Goal: Task Accomplishment & Management: Manage account settings

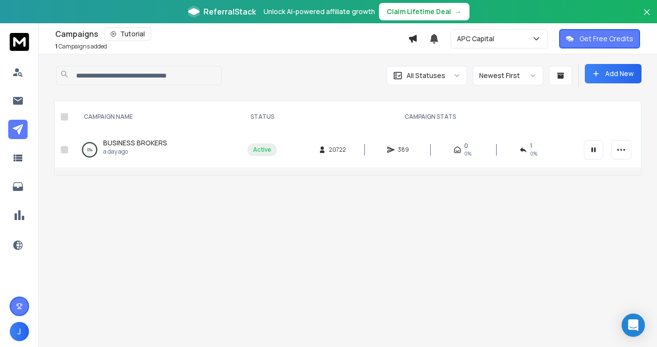
click at [318, 62] on div "Campaigns 1 Campaigns Added All Statuses Newest First Add New CAMPAIGN NAME STA…" at bounding box center [348, 237] width 618 height 366
click at [303, 86] on div at bounding box center [201, 75] width 294 height 23
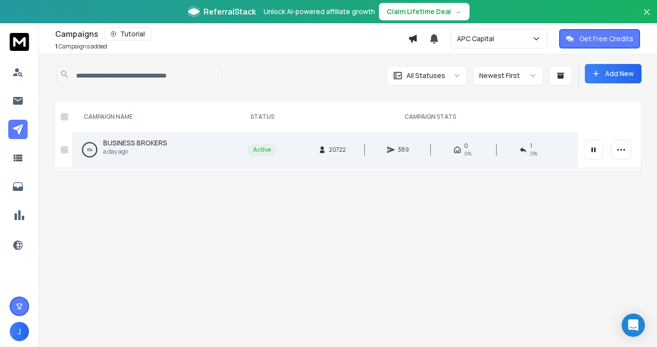
click at [614, 148] on button "button" at bounding box center [621, 149] width 20 height 19
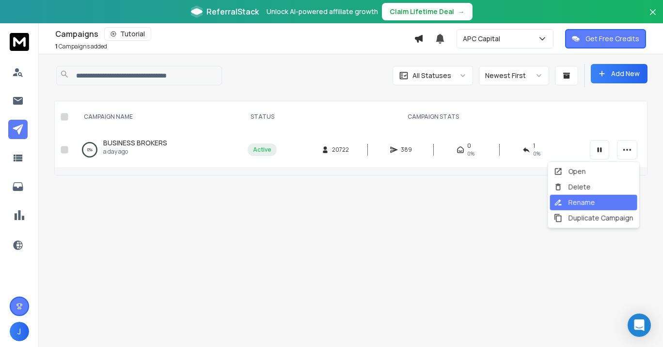
click at [589, 196] on div "Rename" at bounding box center [593, 203] width 87 height 16
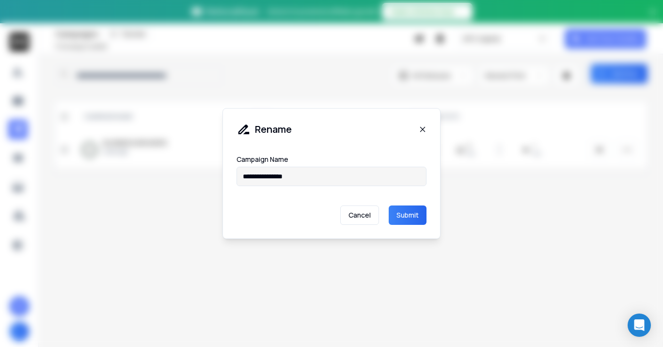
click at [282, 175] on input "**********" at bounding box center [331, 176] width 190 height 19
type input "**********"
click at [399, 216] on button "Submit" at bounding box center [408, 214] width 38 height 19
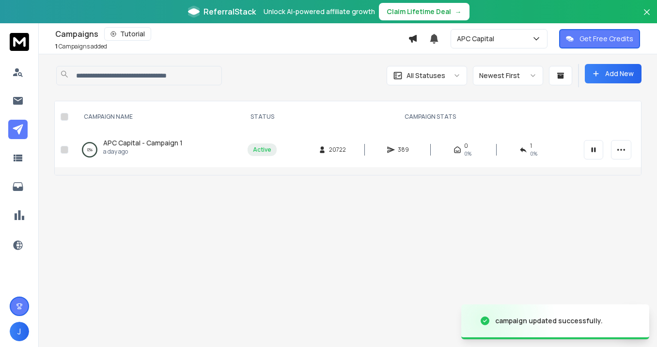
click at [275, 204] on div "Campaigns 1 Campaigns Added All Statuses Newest First Add New CAMPAIGN NAME STA…" at bounding box center [347, 237] width 587 height 347
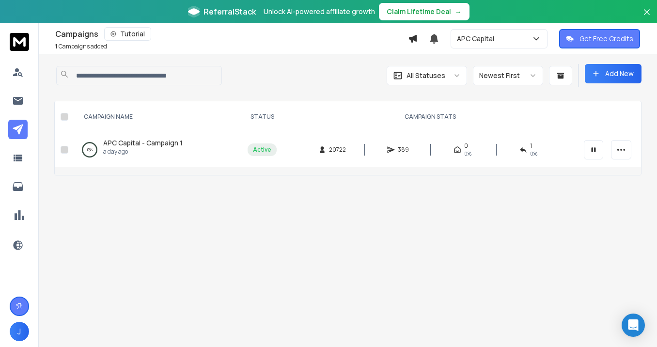
click at [303, 58] on div "Campaigns 1 Campaigns Added All Statuses Newest First Add New CAMPAIGN NAME STA…" at bounding box center [348, 237] width 618 height 366
click at [522, 34] on div "APC Capital" at bounding box center [499, 39] width 84 height 10
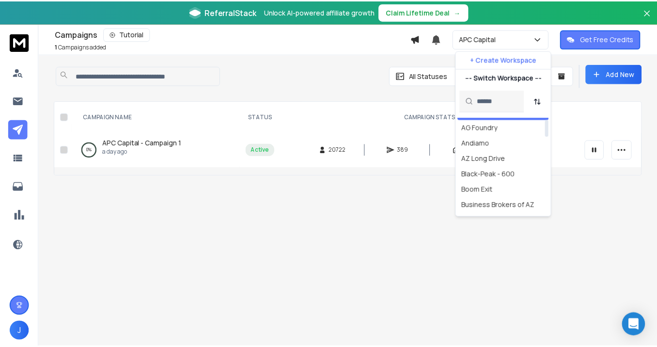
scroll to position [14, 0]
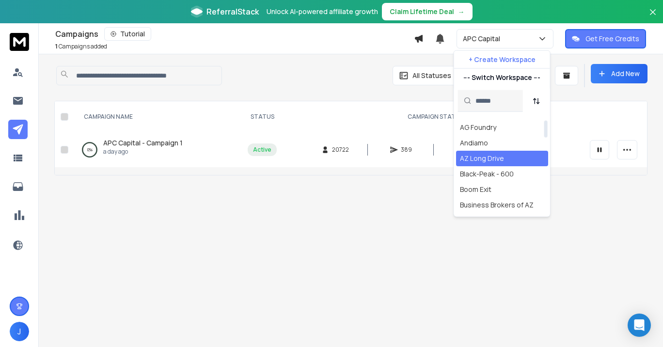
click at [197, 235] on div "Campaigns 1 Campaigns Added All Statuses Newest First Add New CAMPAIGN NAME STA…" at bounding box center [350, 237] width 593 height 347
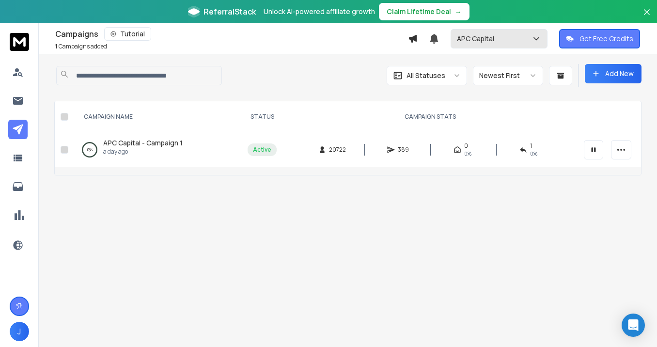
click at [507, 45] on button "APC Capital" at bounding box center [499, 38] width 97 height 19
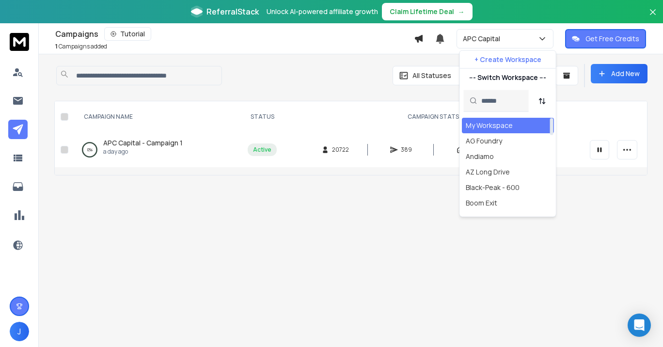
click at [512, 126] on div "My Workspace" at bounding box center [508, 126] width 92 height 16
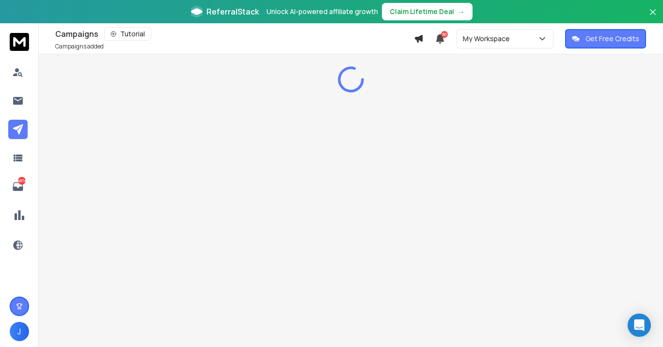
click at [272, 45] on div "Campaigns added" at bounding box center [234, 47] width 359 height 8
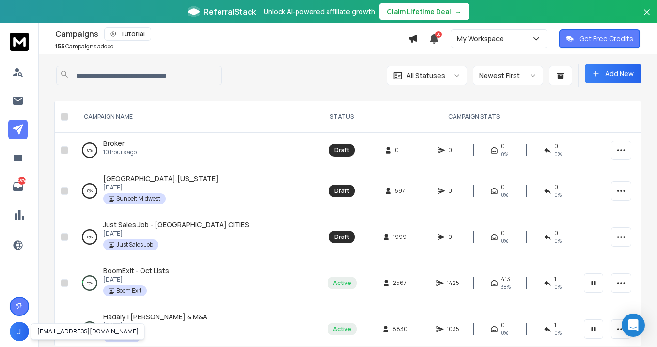
click at [21, 331] on span "J" at bounding box center [19, 331] width 19 height 19
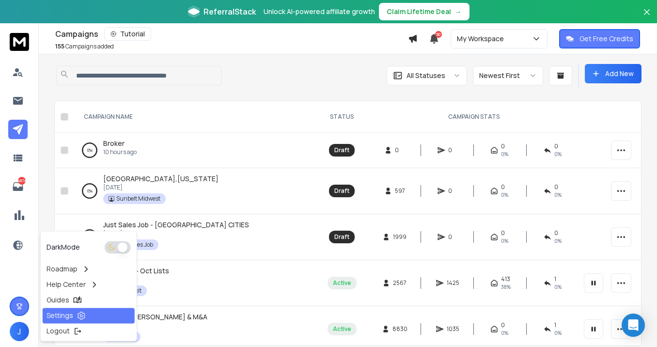
click at [78, 316] on icon at bounding box center [81, 315] width 9 height 9
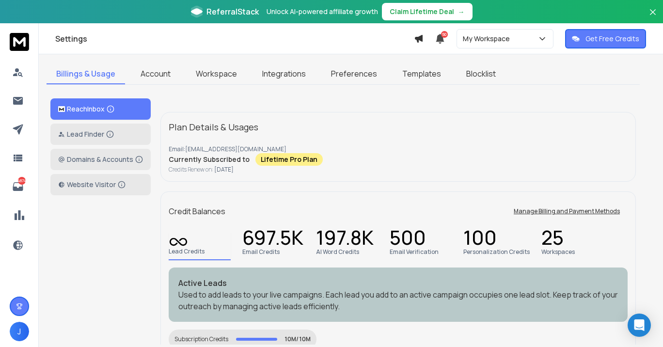
click at [212, 81] on link "Workspace" at bounding box center [216, 74] width 61 height 20
click at [214, 77] on link "Workspace" at bounding box center [216, 74] width 61 height 20
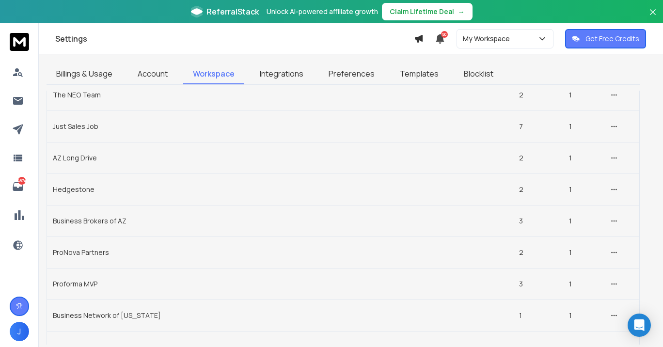
scroll to position [179, 0]
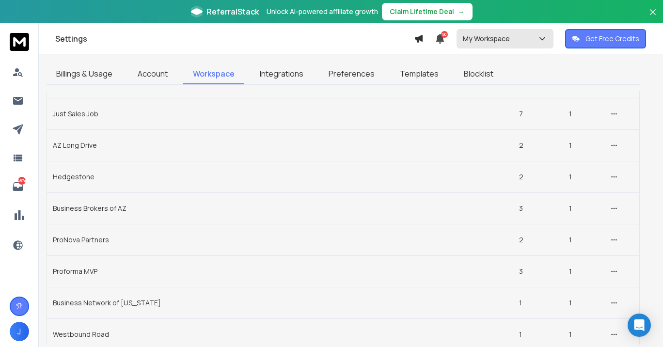
click at [535, 36] on div "My Workspace" at bounding box center [505, 39] width 84 height 10
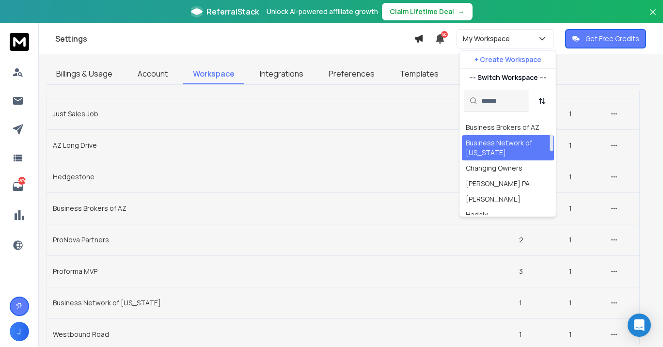
scroll to position [95, 0]
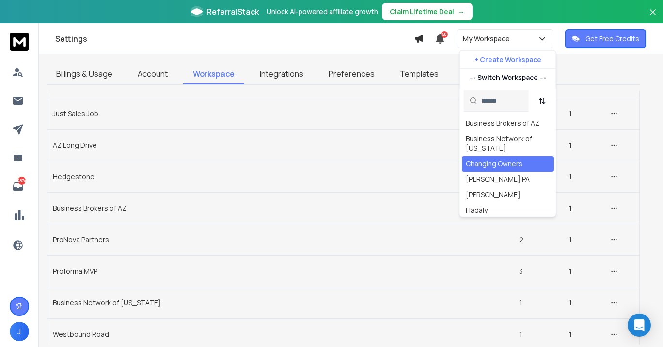
click at [371, 54] on div "Billings & Usage Account Workspace Integrations Preferences Templates Blocklist…" at bounding box center [351, 204] width 624 height 300
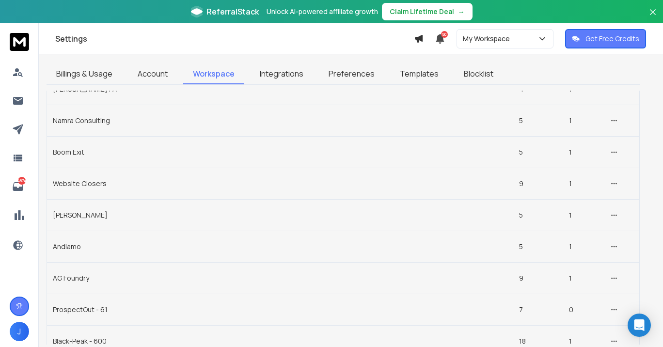
scroll to position [582, 0]
click at [615, 213] on icon "button" at bounding box center [614, 214] width 7 height 7
click at [593, 249] on p "Delete Workspace" at bounding box center [592, 249] width 60 height 10
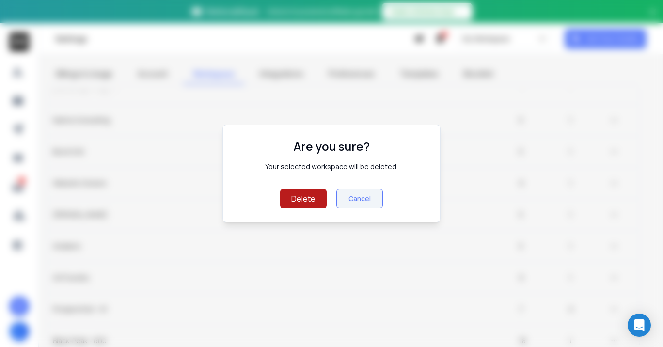
click at [307, 199] on button "Delete" at bounding box center [303, 198] width 47 height 19
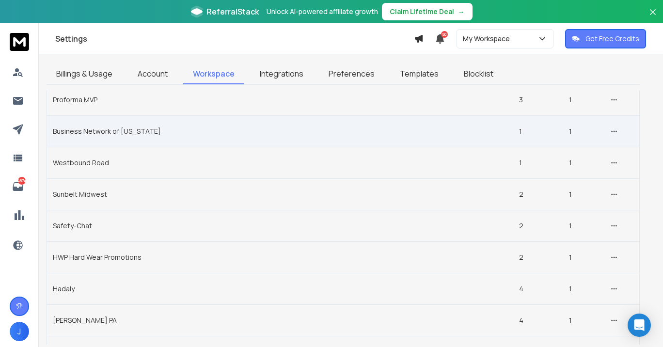
scroll to position [351, 0]
click at [608, 221] on button "button" at bounding box center [614, 225] width 22 height 19
click at [595, 259] on p "Delete Workspace" at bounding box center [592, 261] width 60 height 10
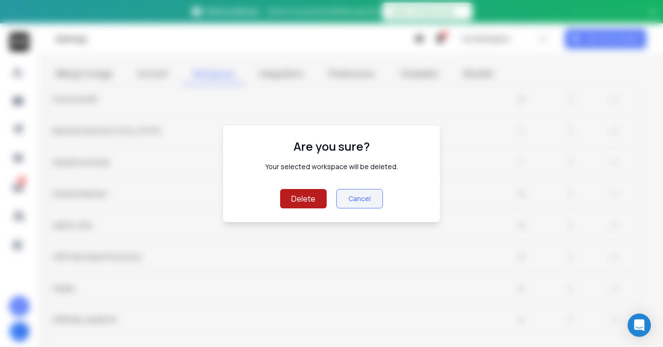
click at [300, 198] on button "Delete" at bounding box center [303, 198] width 47 height 19
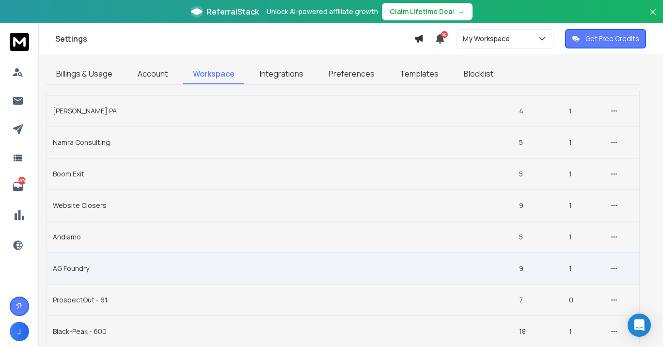
scroll to position [0, 0]
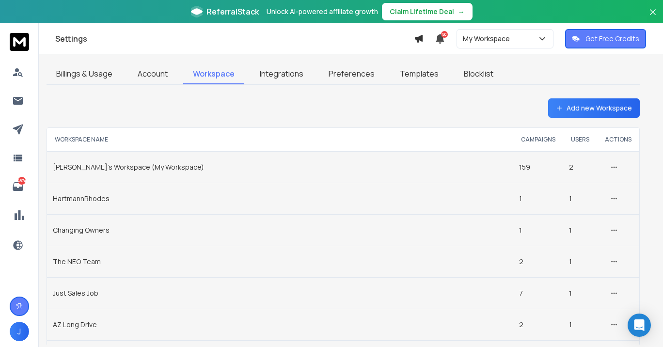
click at [363, 47] on div "Settings 50 My Workspace Get Free Credits" at bounding box center [331, 38] width 663 height 31
click at [343, 47] on div "Settings 50 My Workspace Get Free Credits" at bounding box center [331, 38] width 663 height 31
click at [487, 39] on p "My Workspace" at bounding box center [488, 39] width 51 height 10
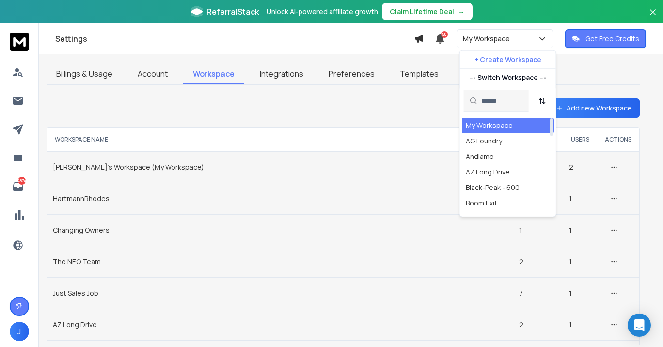
click at [499, 100] on input "text" at bounding box center [502, 100] width 42 height 21
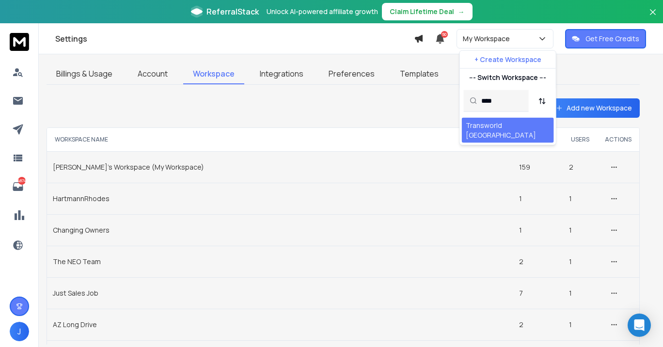
type input "****"
click at [489, 123] on div "Transworld Boston" at bounding box center [508, 130] width 84 height 19
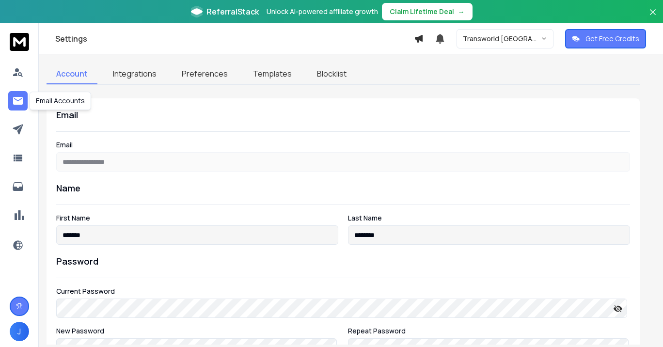
click at [16, 102] on icon at bounding box center [18, 101] width 10 height 8
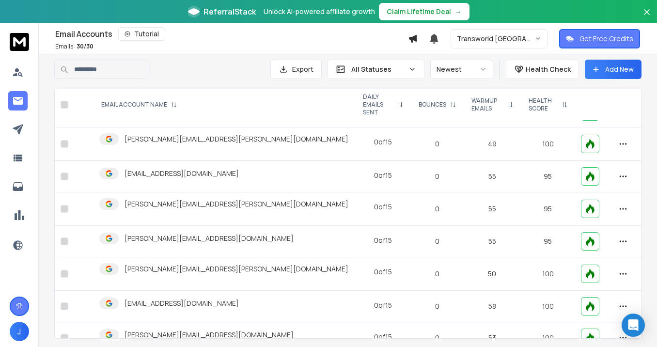
scroll to position [6, 0]
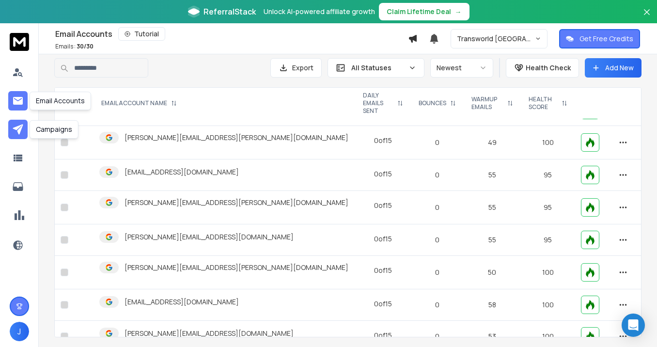
click at [19, 126] on icon at bounding box center [18, 130] width 10 height 10
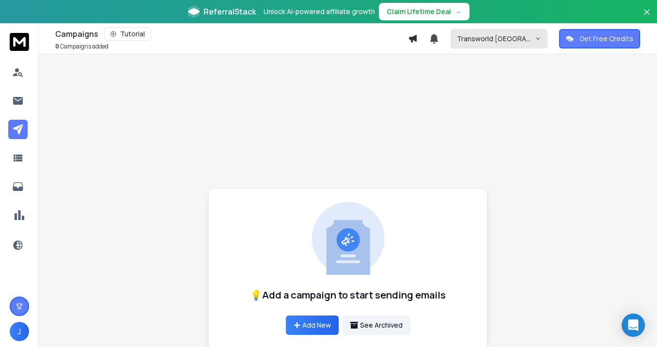
click at [530, 38] on div "Transworld Boston" at bounding box center [499, 39] width 84 height 10
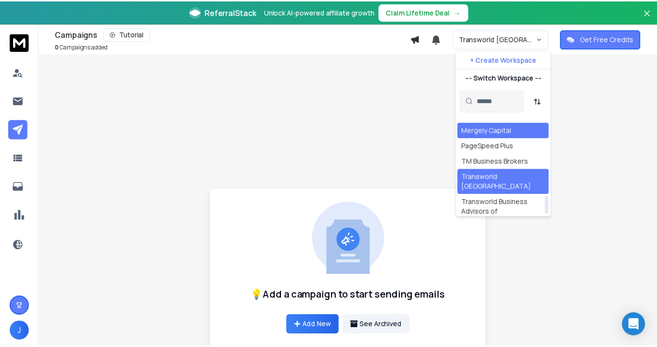
scroll to position [419, 0]
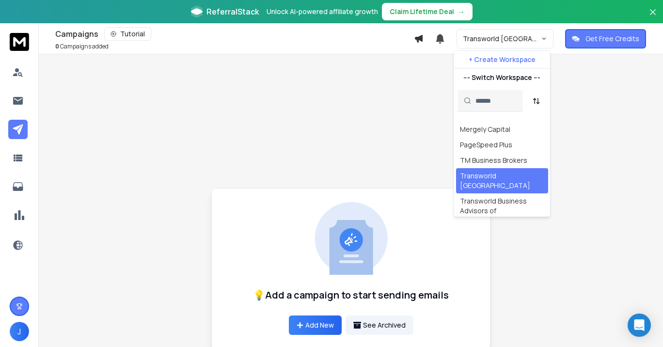
click at [548, 257] on div "💡Add a campaign to start sending emails Add New See Archived" at bounding box center [350, 268] width 593 height 285
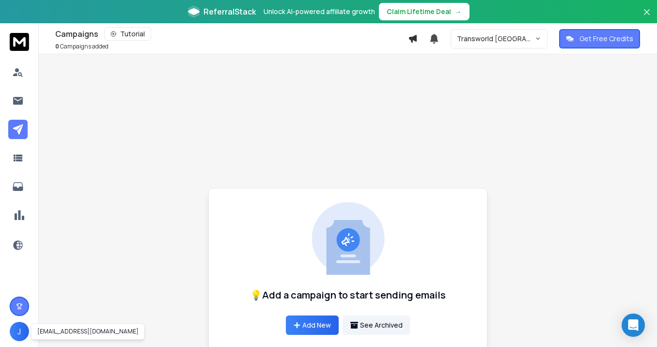
click at [21, 336] on span "J" at bounding box center [19, 331] width 19 height 19
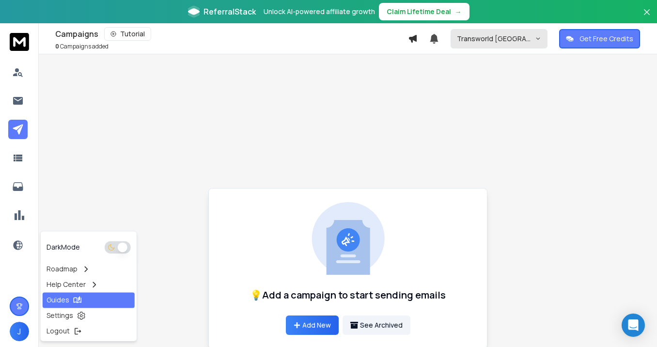
click at [510, 35] on p "Transworld Boston" at bounding box center [496, 39] width 78 height 10
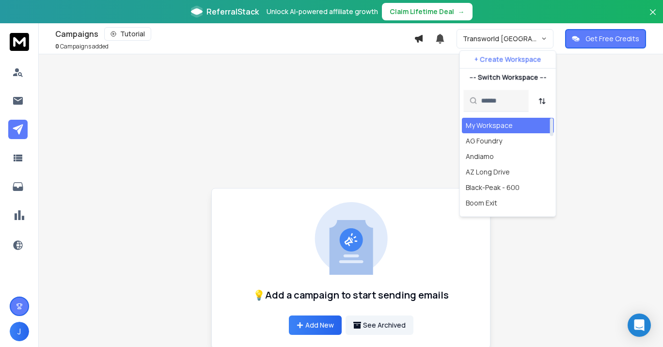
click at [502, 127] on div "My Workspace" at bounding box center [489, 126] width 47 height 10
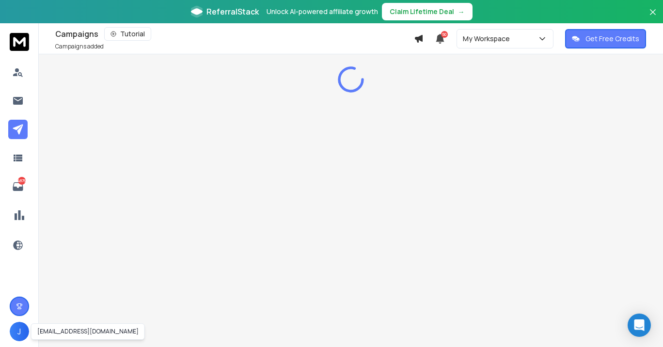
click at [19, 335] on span "J" at bounding box center [19, 331] width 19 height 19
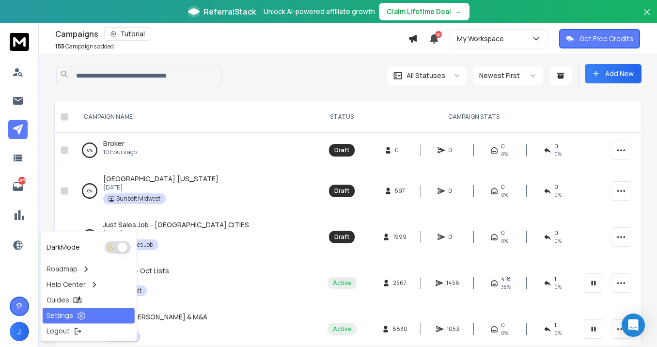
click at [74, 316] on div "Settings" at bounding box center [89, 316] width 92 height 16
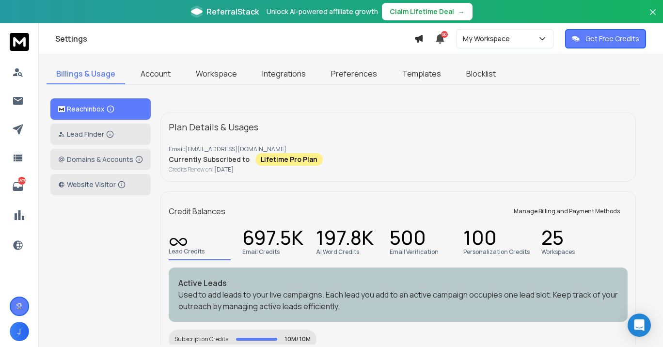
click at [423, 80] on link "Templates" at bounding box center [422, 74] width 58 height 20
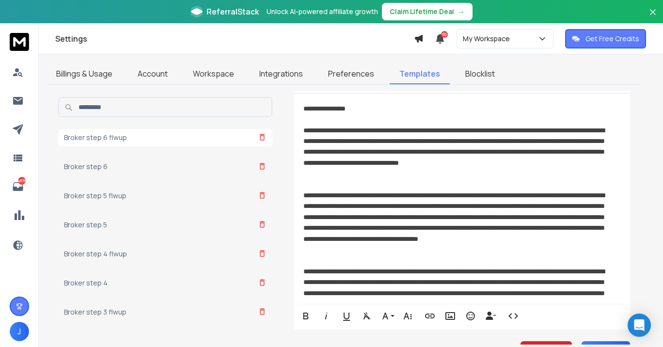
scroll to position [24, 0]
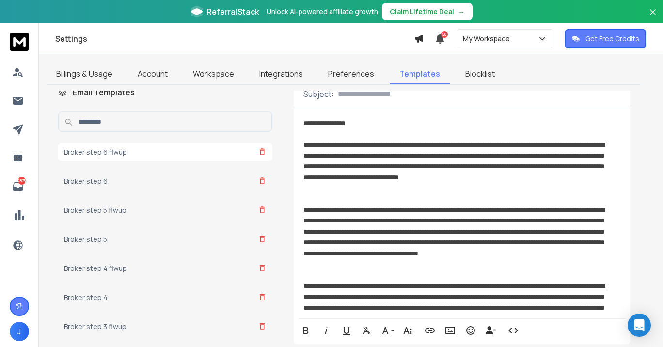
click at [144, 183] on div "Broker step 6" at bounding box center [165, 181] width 214 height 17
type input "**********"
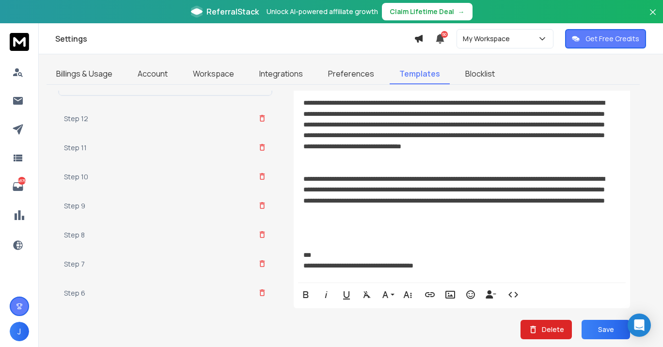
scroll to position [830, 0]
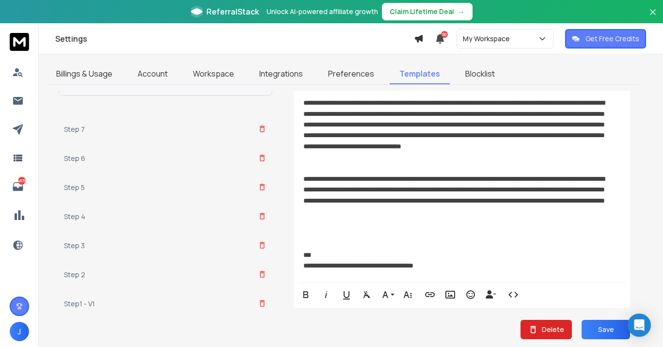
click at [101, 215] on div "Step 4" at bounding box center [165, 216] width 214 height 17
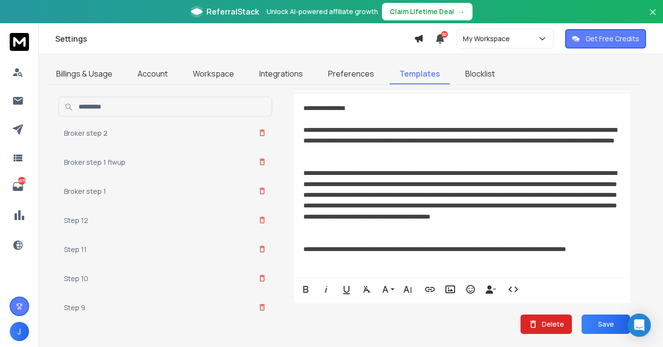
scroll to position [266, 0]
click at [132, 195] on div "Broker step 1" at bounding box center [165, 191] width 214 height 17
type input "**********"
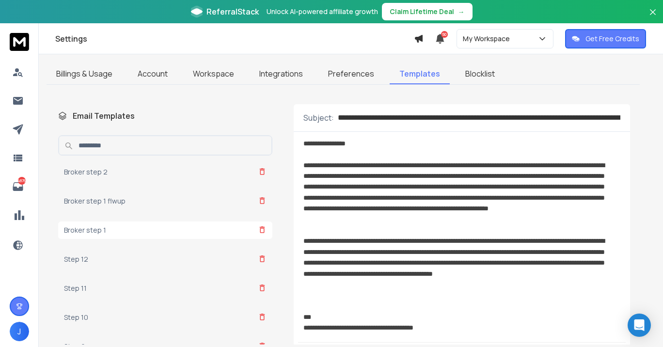
scroll to position [6, 0]
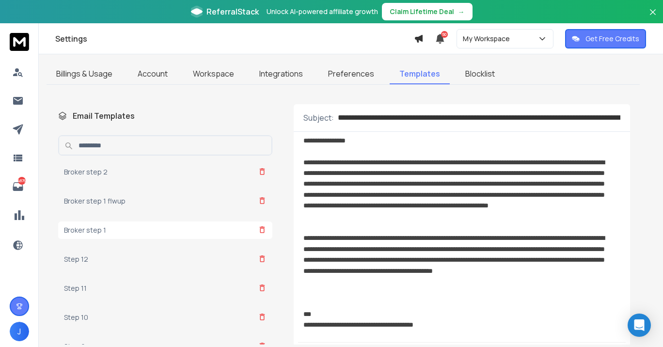
click at [154, 204] on div "Broker step 1 flwup" at bounding box center [165, 200] width 214 height 17
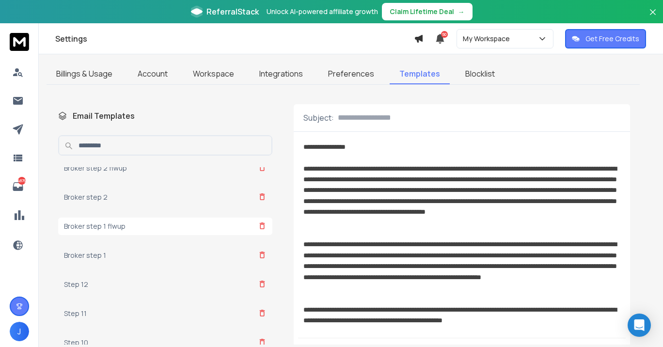
scroll to position [234, 0]
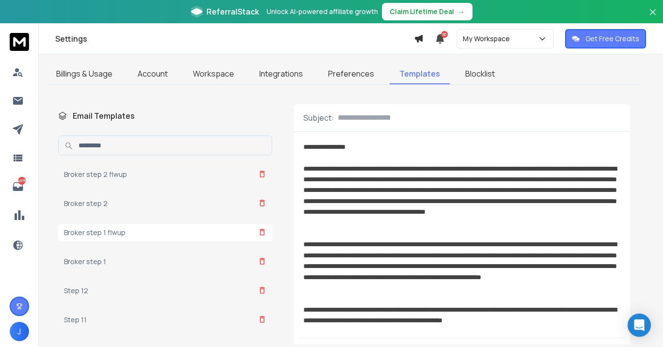
click at [136, 204] on div "Broker step 2" at bounding box center [165, 203] width 214 height 17
type input "**********"
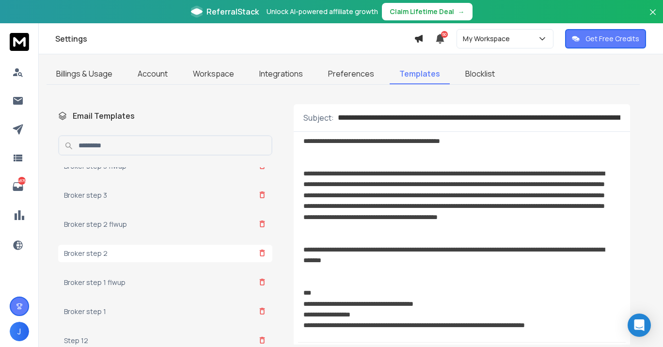
scroll to position [181, 0]
click at [122, 231] on h3 "Broker step 2 flwup" at bounding box center [95, 228] width 63 height 10
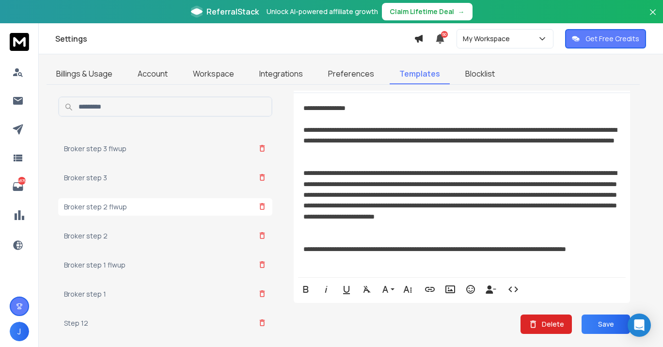
scroll to position [73, 0]
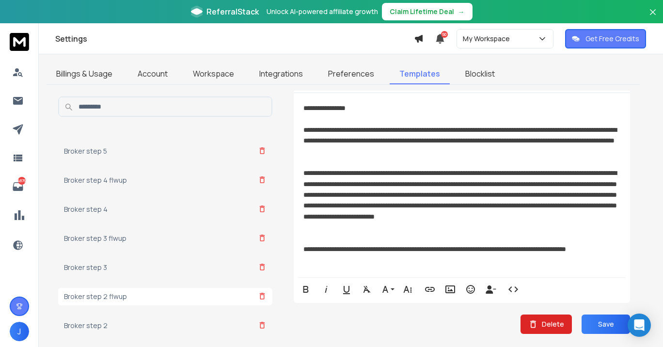
click at [112, 264] on div "Broker step 3" at bounding box center [165, 267] width 214 height 17
type input "**********"
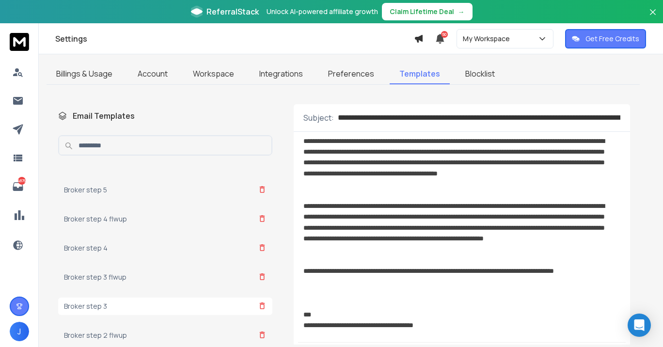
scroll to position [28, 0]
click at [140, 277] on div "Broker step 3 flwup" at bounding box center [165, 276] width 214 height 17
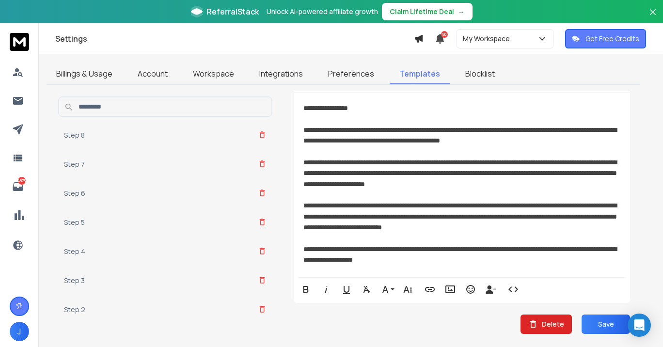
scroll to position [830, 0]
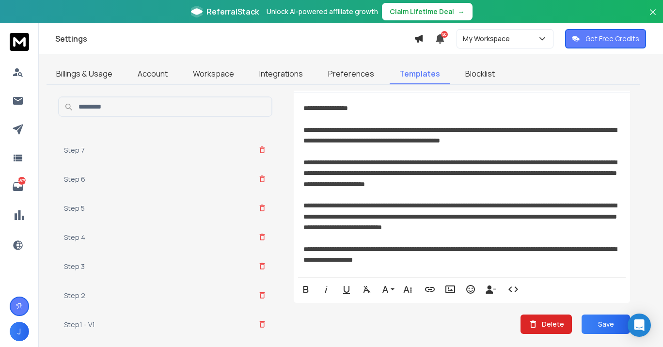
click at [258, 325] on icon at bounding box center [262, 324] width 9 height 9
type input "**********"
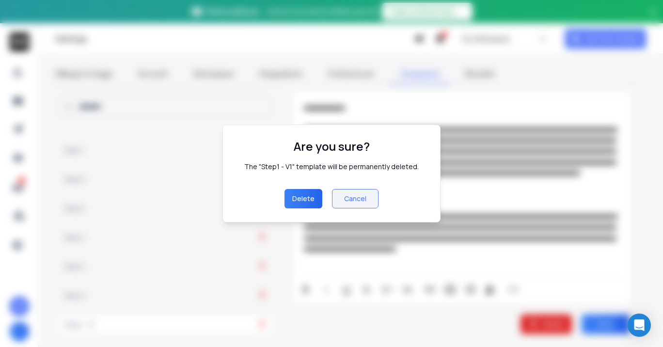
click at [299, 200] on button "Delete" at bounding box center [303, 198] width 38 height 19
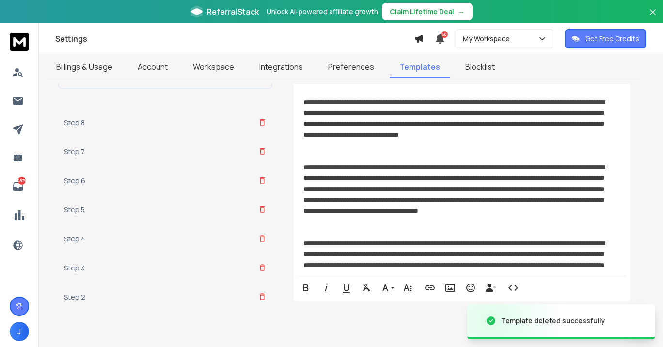
scroll to position [60, 0]
click at [258, 295] on icon at bounding box center [262, 296] width 9 height 9
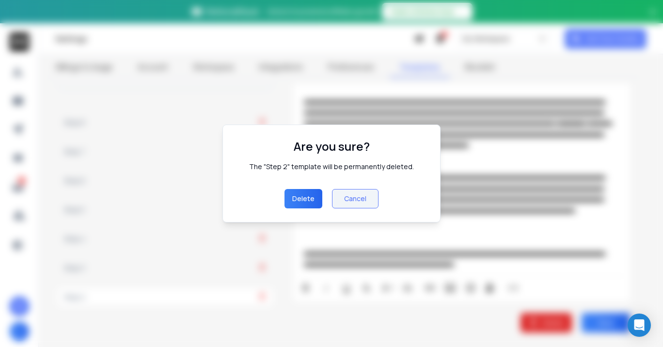
click at [304, 197] on button "Delete" at bounding box center [303, 198] width 38 height 19
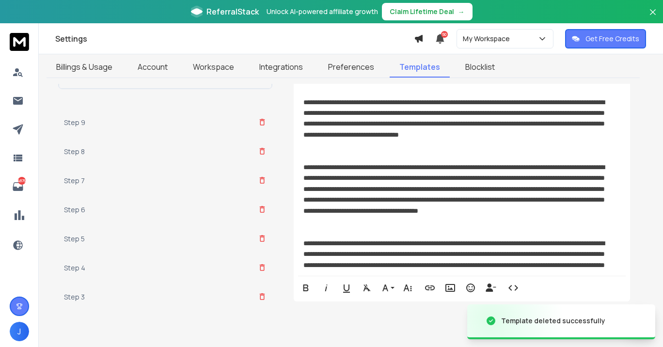
click at [258, 295] on icon at bounding box center [262, 296] width 9 height 9
type input "**********"
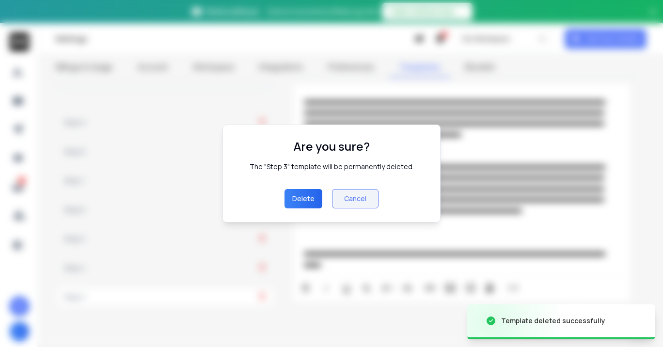
click at [302, 202] on button "Delete" at bounding box center [303, 198] width 38 height 19
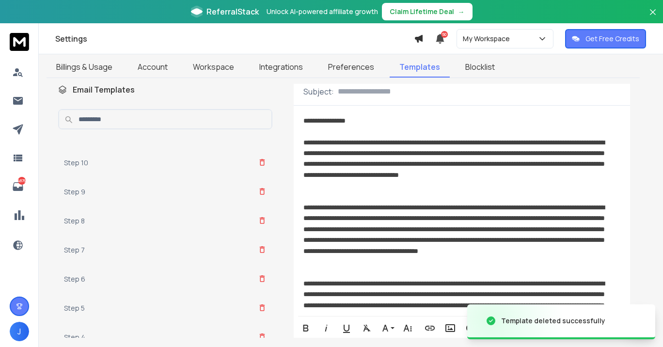
scroll to position [32, 0]
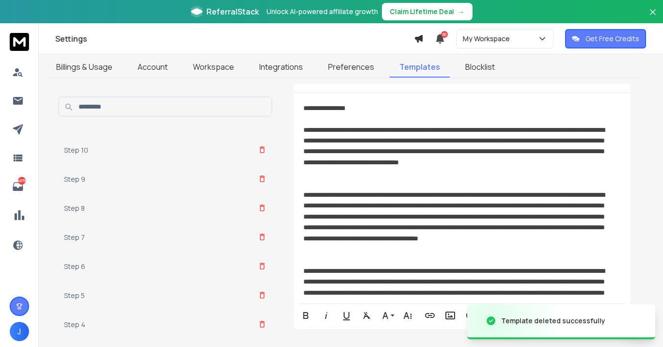
click at [259, 321] on icon at bounding box center [261, 324] width 5 height 7
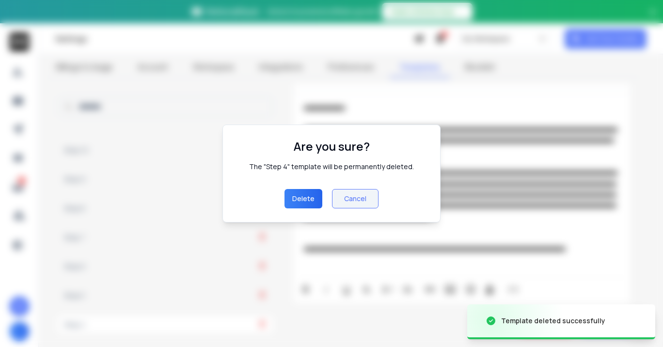
click at [305, 203] on button "Delete" at bounding box center [303, 198] width 38 height 19
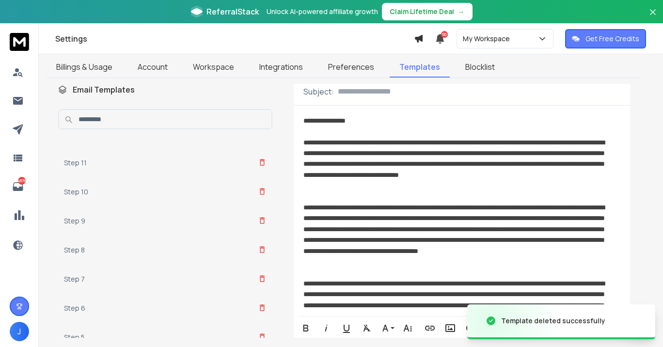
scroll to position [19, 0]
click at [258, 332] on icon at bounding box center [262, 336] width 9 height 9
type input "**********"
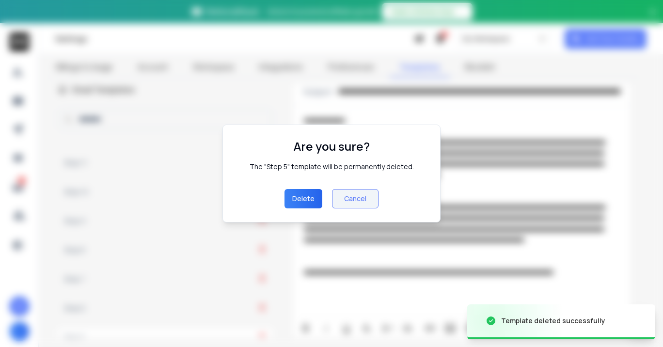
click at [304, 203] on button "Delete" at bounding box center [303, 198] width 38 height 19
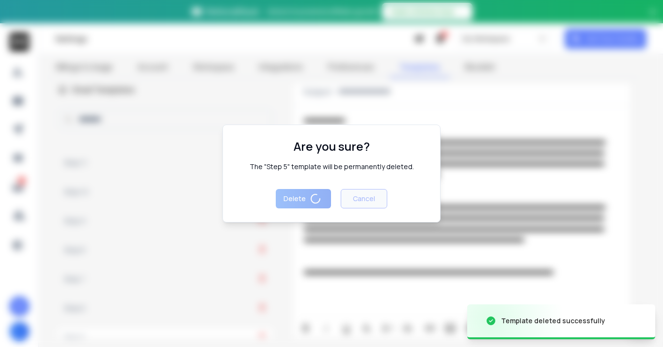
scroll to position [685, 0]
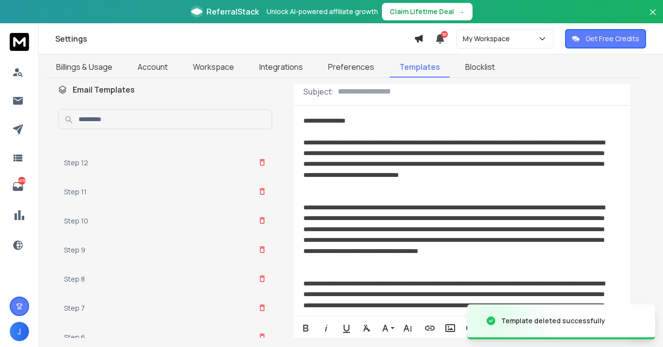
click at [258, 332] on icon at bounding box center [262, 336] width 9 height 9
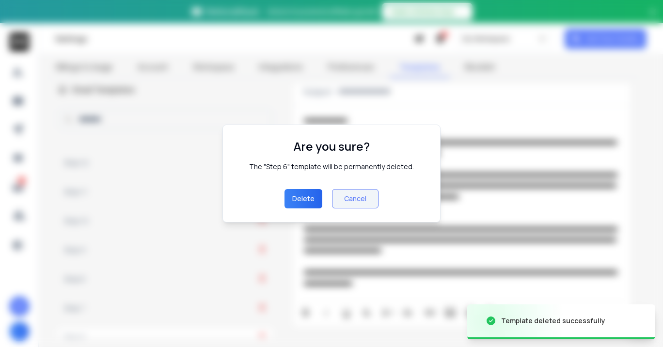
click at [310, 202] on button "Delete" at bounding box center [303, 198] width 38 height 19
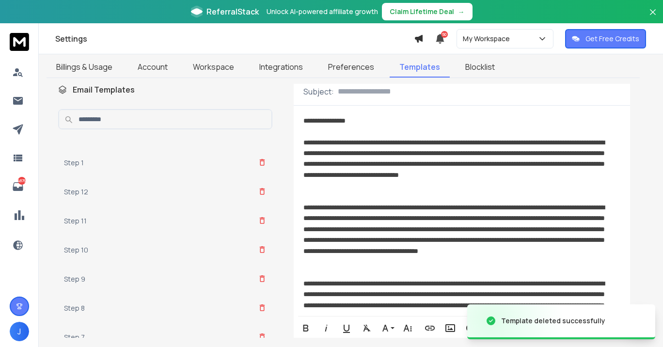
click at [259, 333] on icon at bounding box center [261, 336] width 5 height 7
type input "**********"
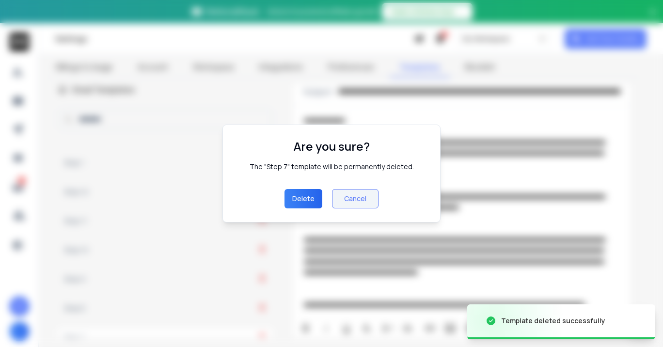
click at [299, 202] on button "Delete" at bounding box center [303, 198] width 38 height 19
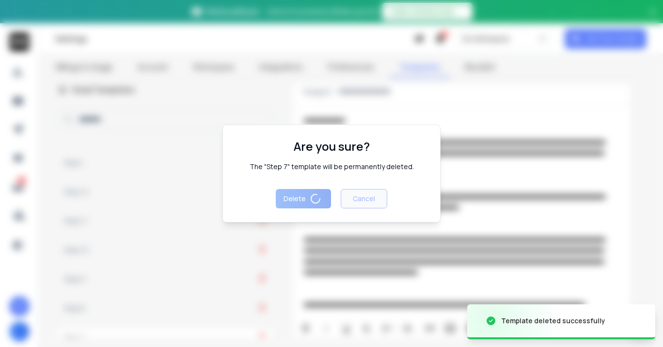
scroll to position [627, 0]
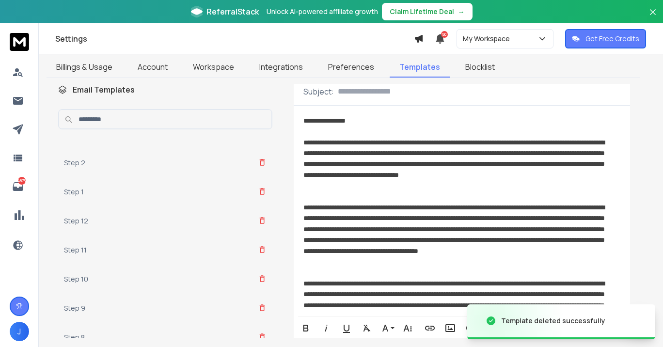
click at [258, 332] on icon at bounding box center [262, 336] width 9 height 9
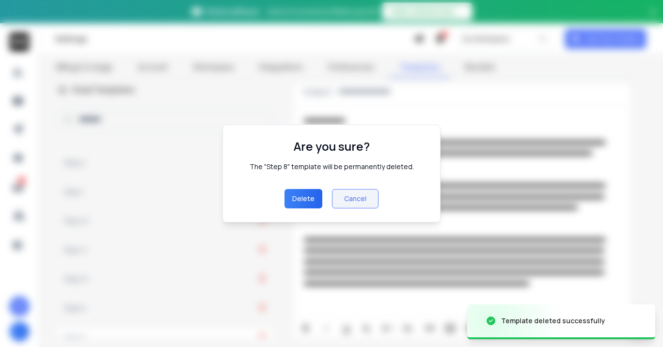
click at [307, 199] on button "Delete" at bounding box center [303, 198] width 38 height 19
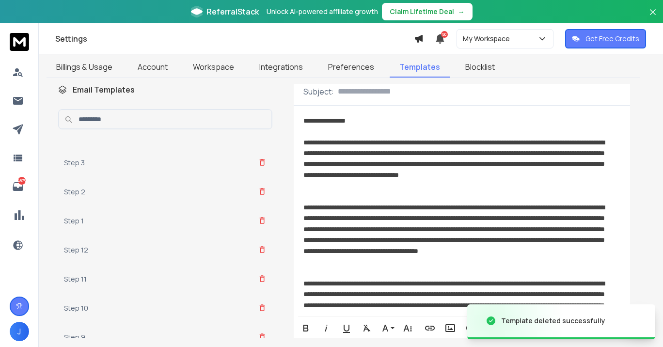
click at [259, 333] on icon at bounding box center [261, 336] width 5 height 7
type input "**********"
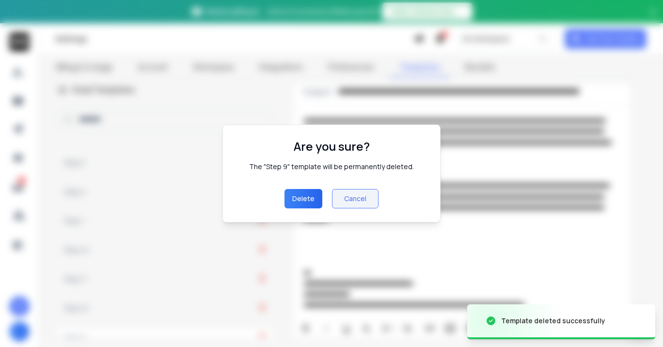
click at [315, 202] on button "Delete" at bounding box center [303, 198] width 38 height 19
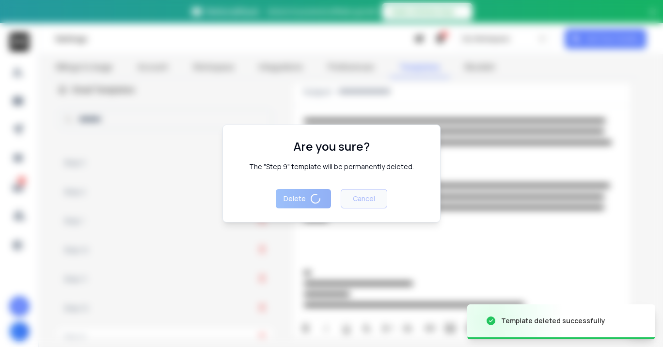
scroll to position [568, 0]
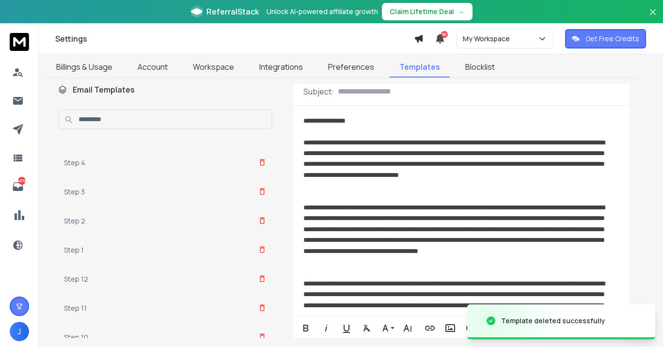
click at [259, 333] on icon at bounding box center [261, 336] width 5 height 7
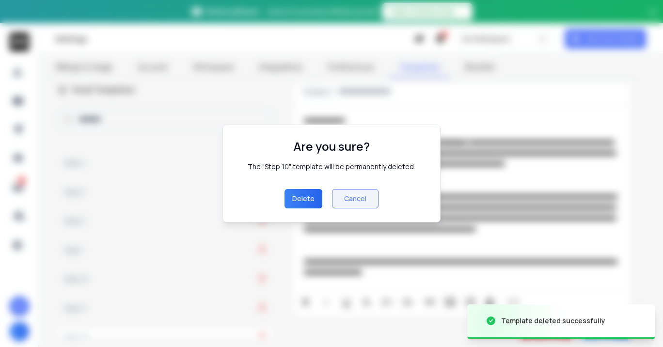
click at [294, 198] on button "Delete" at bounding box center [303, 198] width 38 height 19
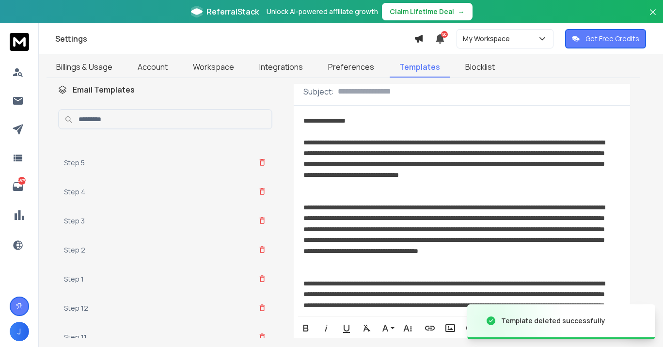
click at [258, 332] on icon at bounding box center [262, 336] width 9 height 9
type input "**********"
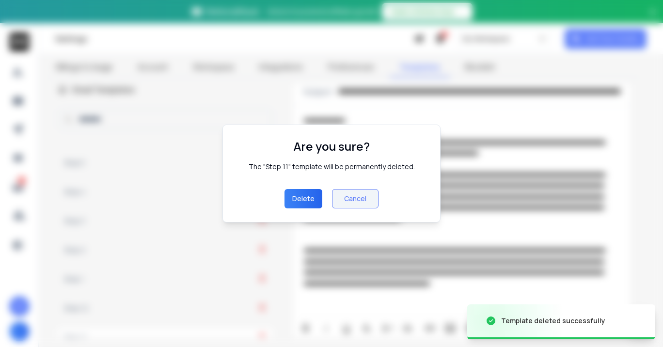
click at [312, 198] on button "Delete" at bounding box center [303, 198] width 38 height 19
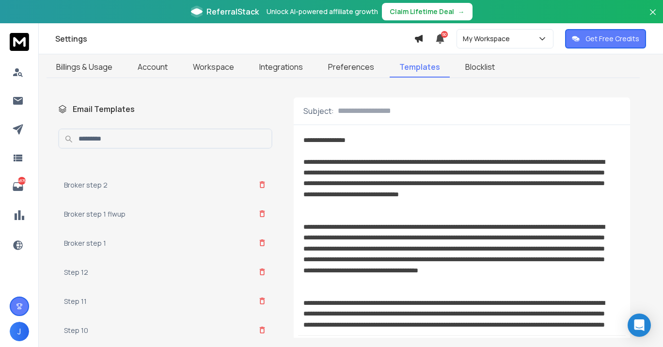
scroll to position [246, 0]
click at [116, 271] on div "Step 12" at bounding box center [165, 271] width 214 height 17
click at [123, 292] on div "Step 11" at bounding box center [165, 300] width 214 height 17
type input "**********"
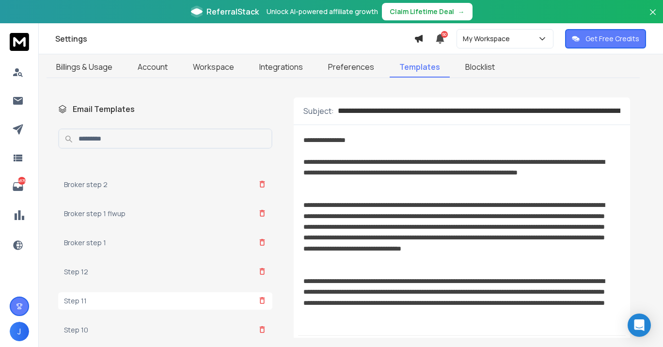
click at [151, 274] on div "Step 12" at bounding box center [165, 271] width 214 height 17
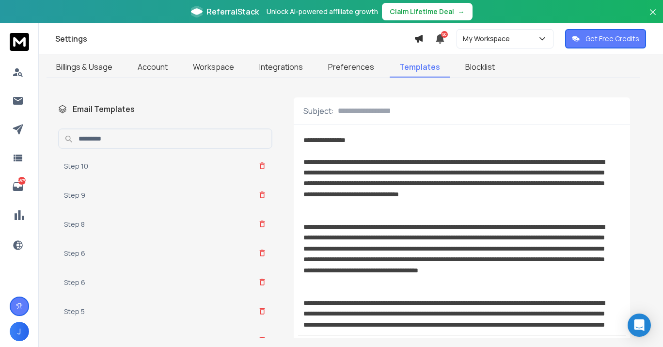
scroll to position [510, 0]
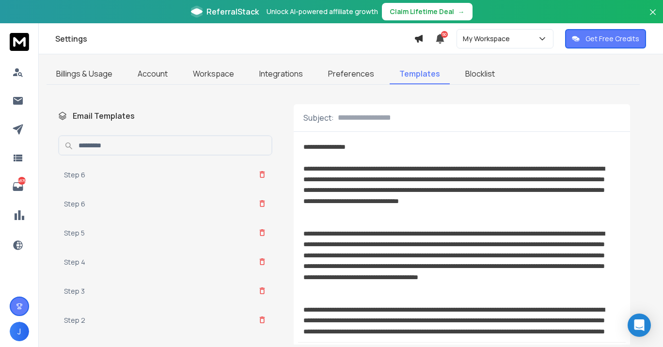
scroll to position [510, 0]
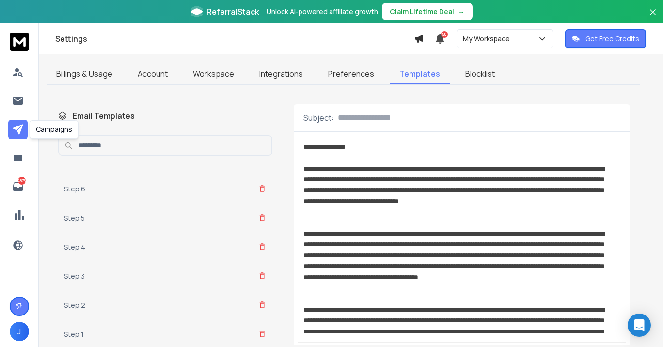
click at [20, 130] on icon at bounding box center [18, 130] width 10 height 10
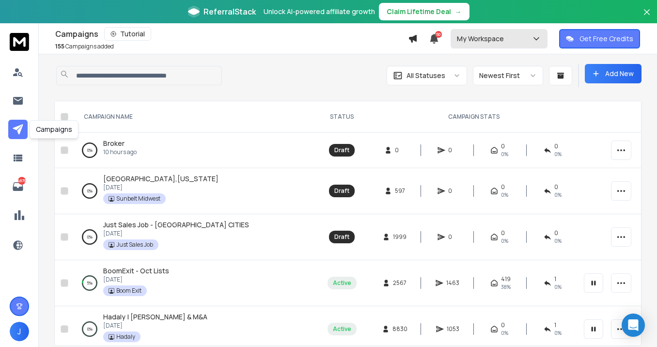
click at [510, 42] on div "My Workspace" at bounding box center [499, 39] width 84 height 10
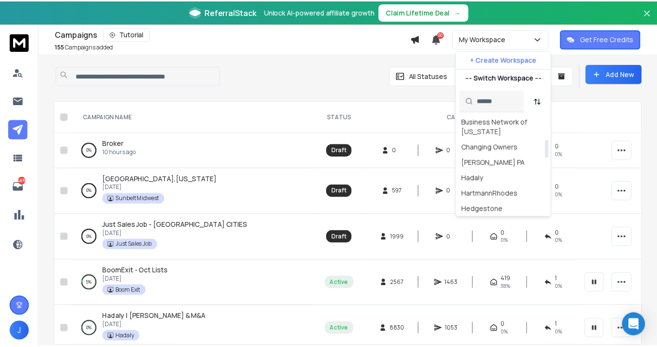
scroll to position [119, 0]
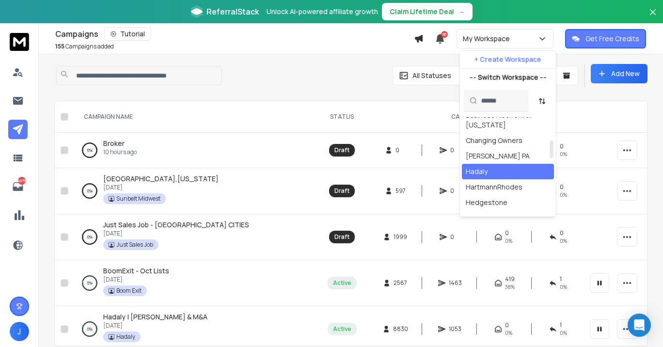
click at [516, 164] on div "Hadaly" at bounding box center [508, 172] width 92 height 16
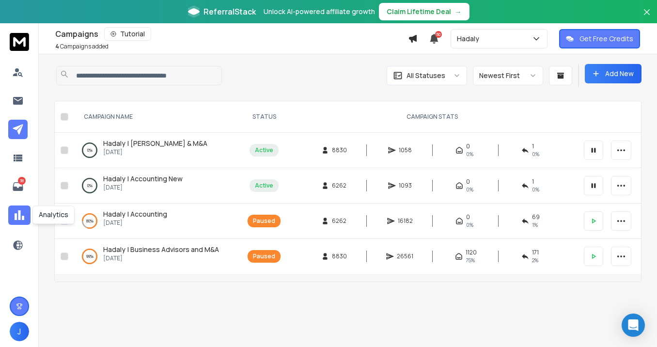
click at [18, 214] on icon at bounding box center [19, 215] width 15 height 15
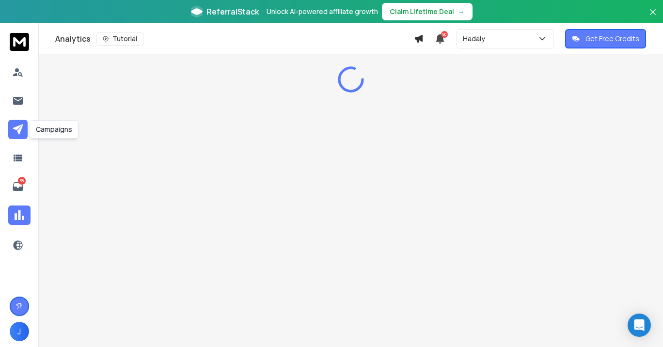
click at [13, 130] on icon at bounding box center [18, 130] width 12 height 12
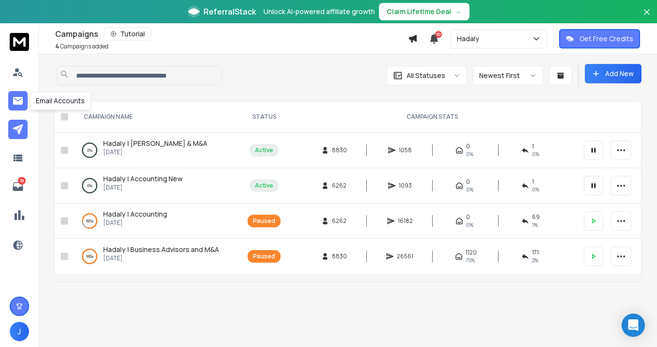
click at [23, 101] on icon at bounding box center [18, 101] width 12 height 12
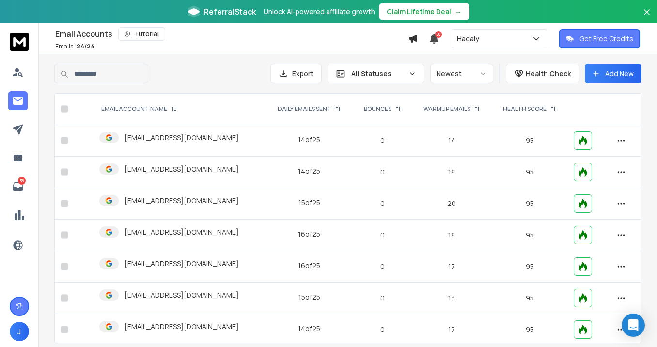
click at [199, 75] on div at bounding box center [159, 73] width 210 height 19
click at [214, 74] on div at bounding box center [159, 73] width 210 height 19
click at [180, 78] on div at bounding box center [159, 73] width 210 height 19
click at [261, 48] on div "Emails : 24 / 24" at bounding box center [231, 47] width 353 height 8
